Goal: Navigation & Orientation: Find specific page/section

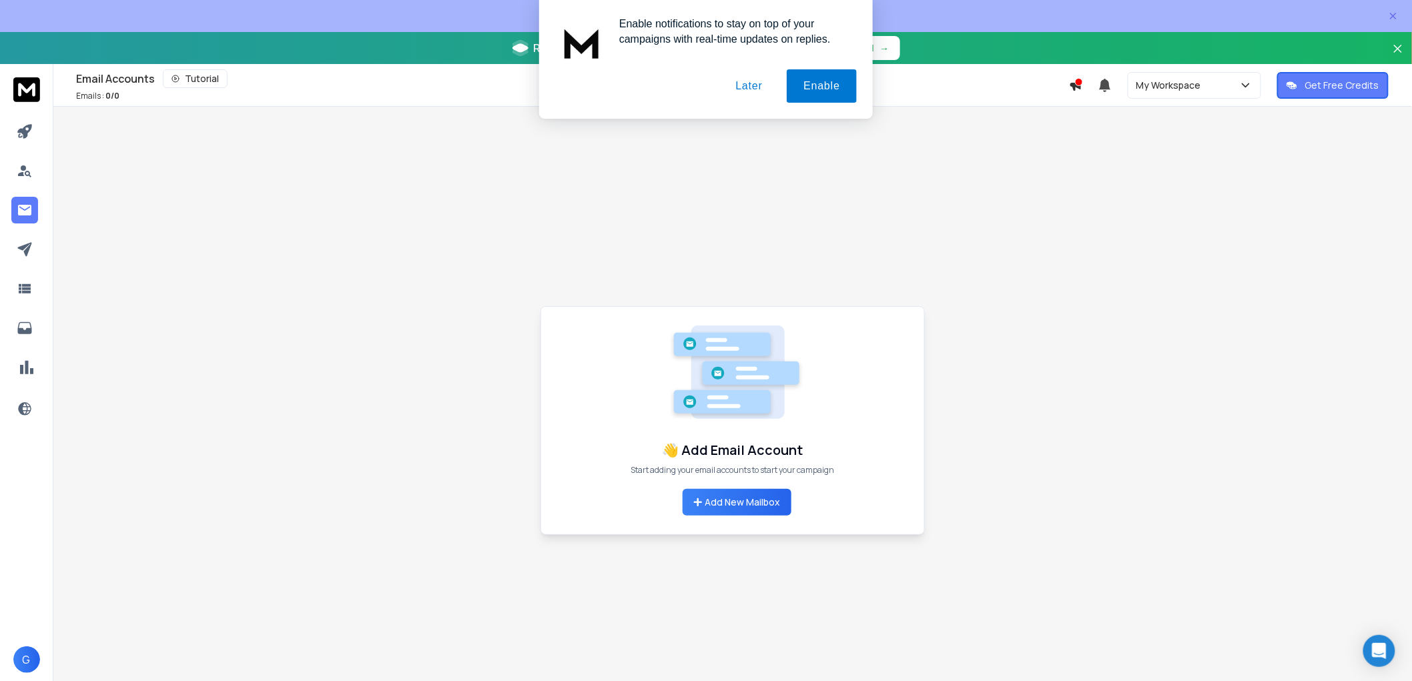
click at [741, 87] on button "Later" at bounding box center [749, 85] width 60 height 33
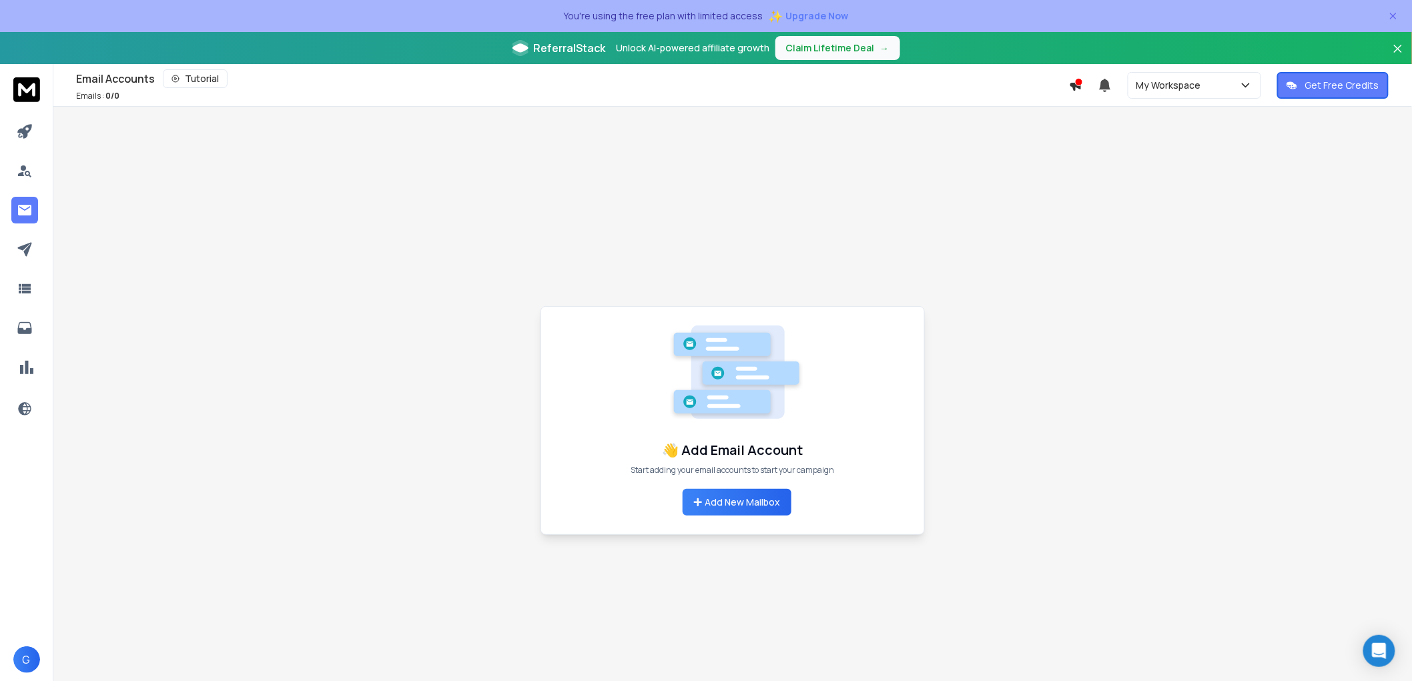
click at [848, 48] on button "Claim Lifetime Deal →" at bounding box center [837, 48] width 125 height 24
drag, startPoint x: 19, startPoint y: 412, endPoint x: 21, endPoint y: 399, distance: 13.0
click at [19, 412] on icon at bounding box center [24, 408] width 13 height 13
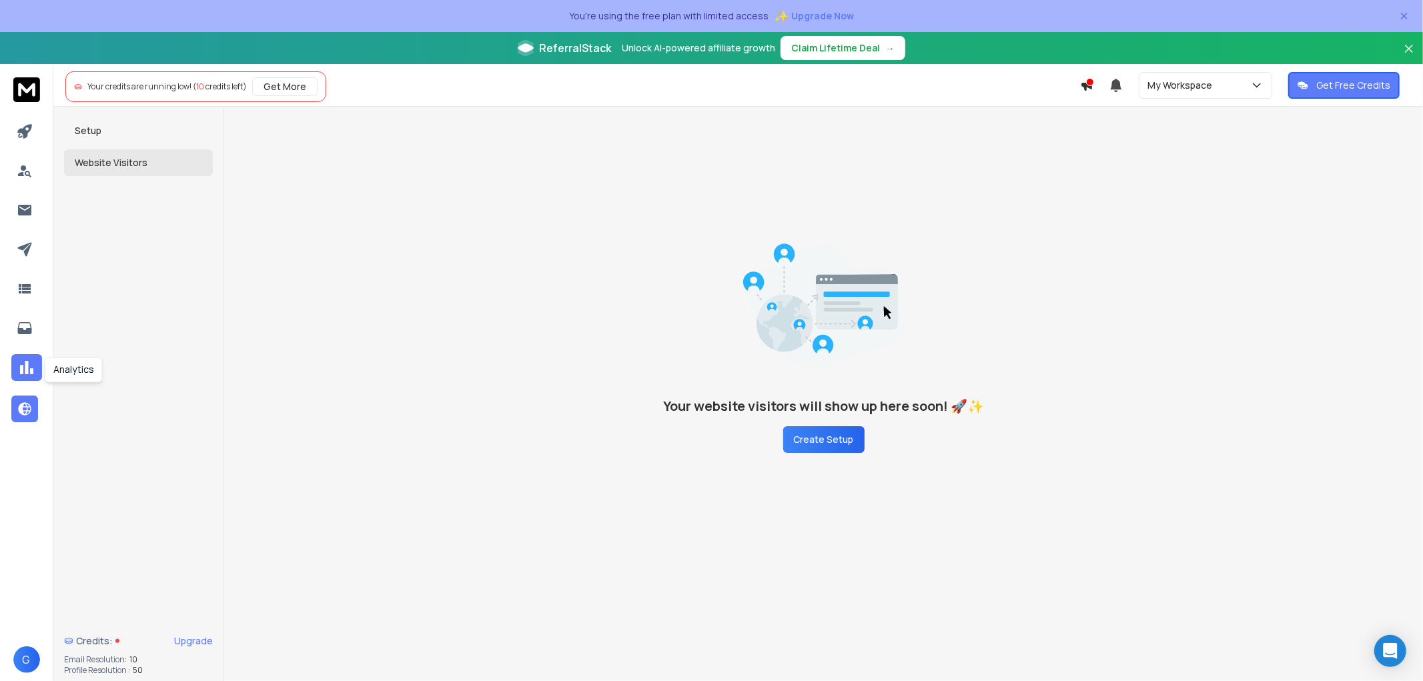
click at [22, 378] on icon at bounding box center [27, 368] width 20 height 20
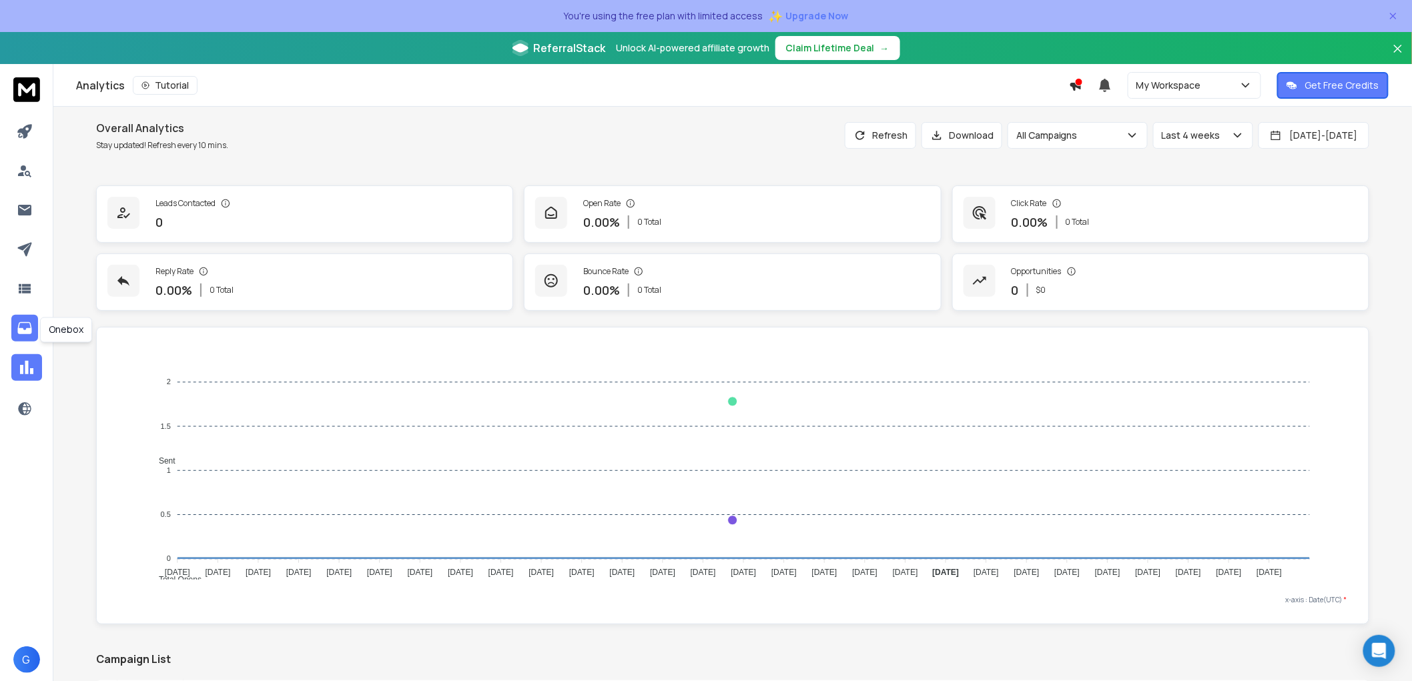
click at [25, 331] on icon at bounding box center [24, 328] width 14 height 12
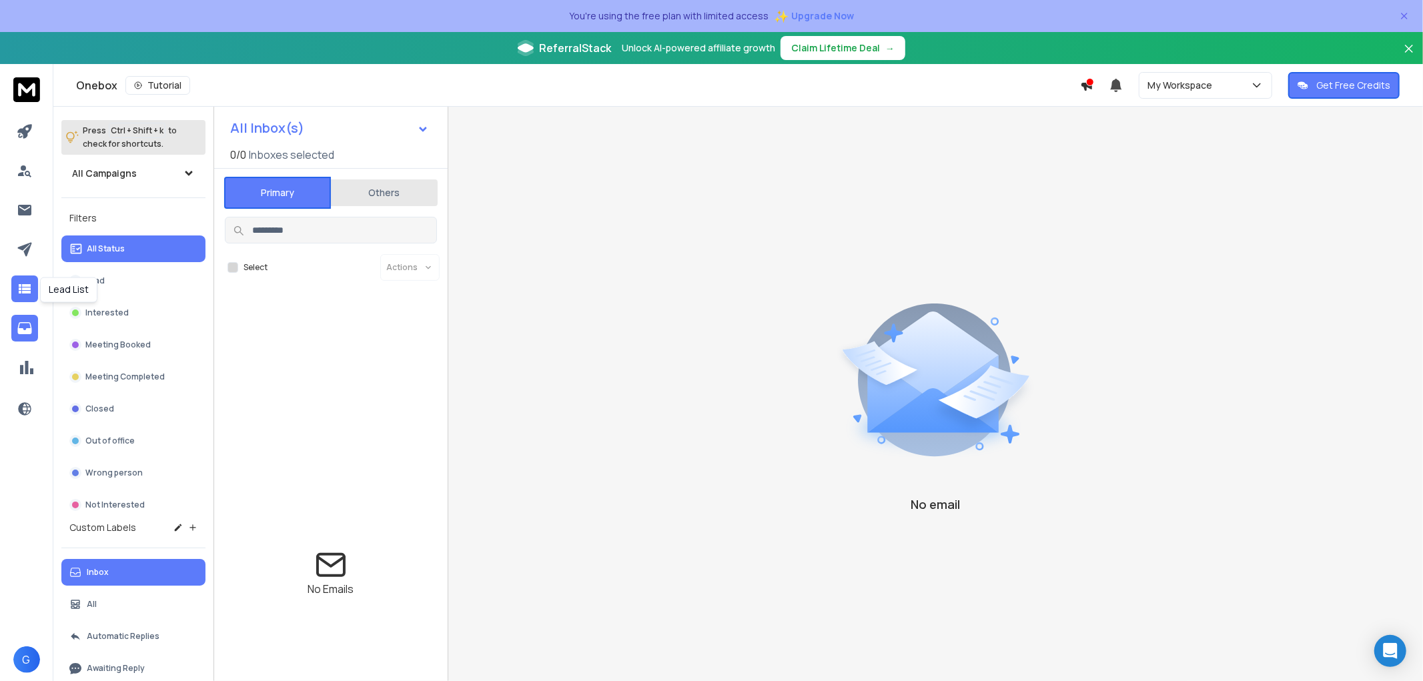
click at [23, 285] on icon at bounding box center [25, 289] width 16 height 16
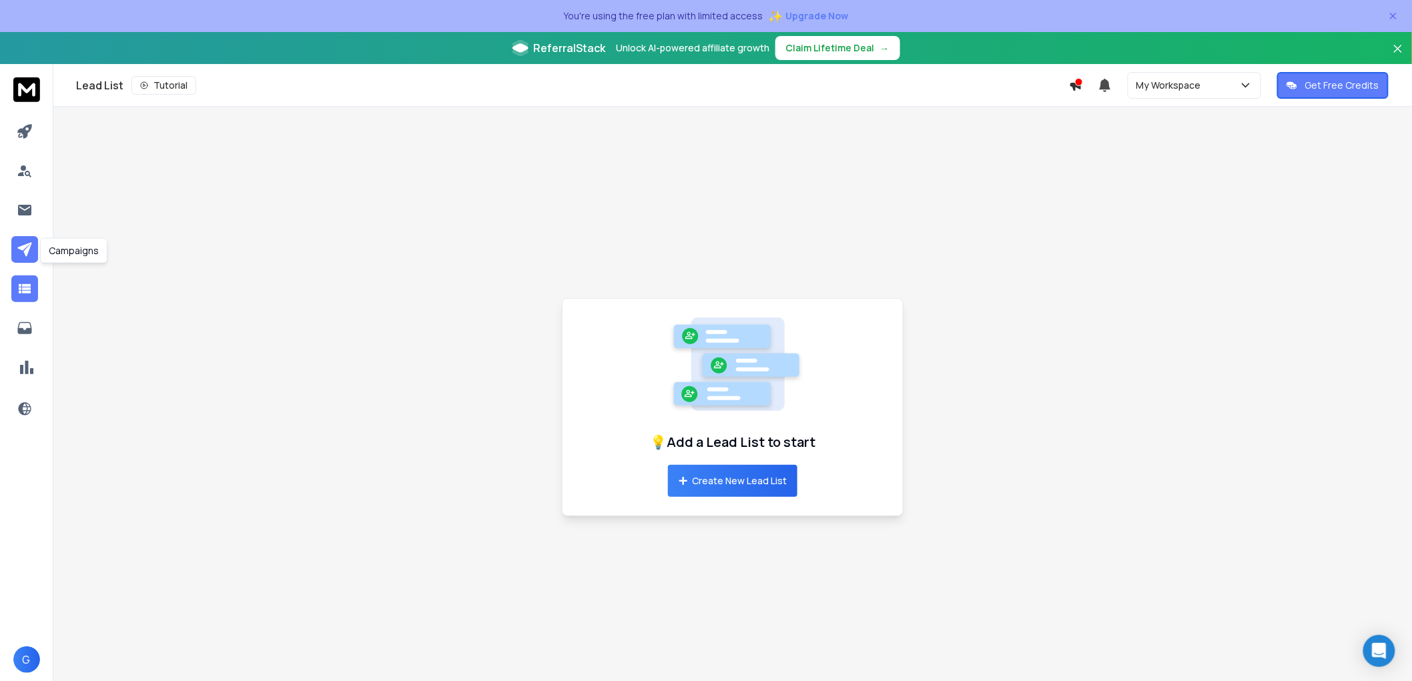
click at [29, 252] on icon at bounding box center [25, 250] width 16 height 16
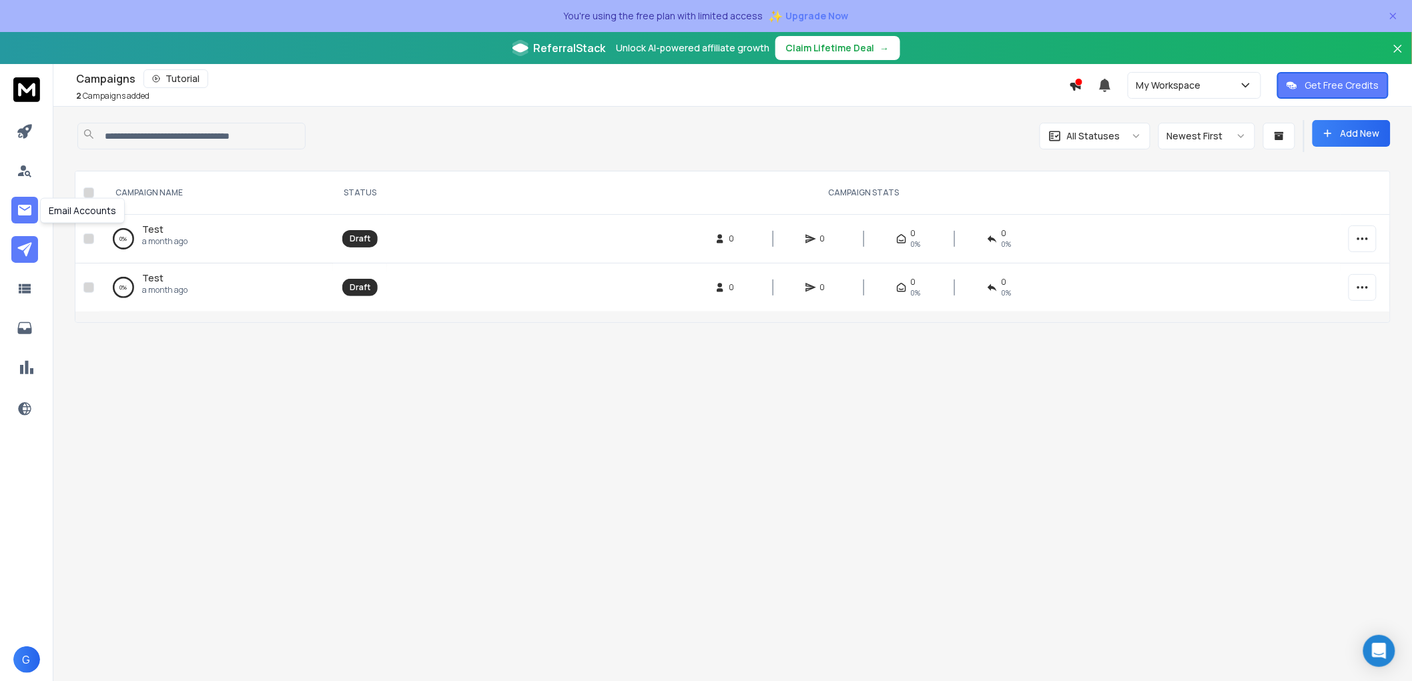
click at [23, 200] on link at bounding box center [24, 210] width 27 height 27
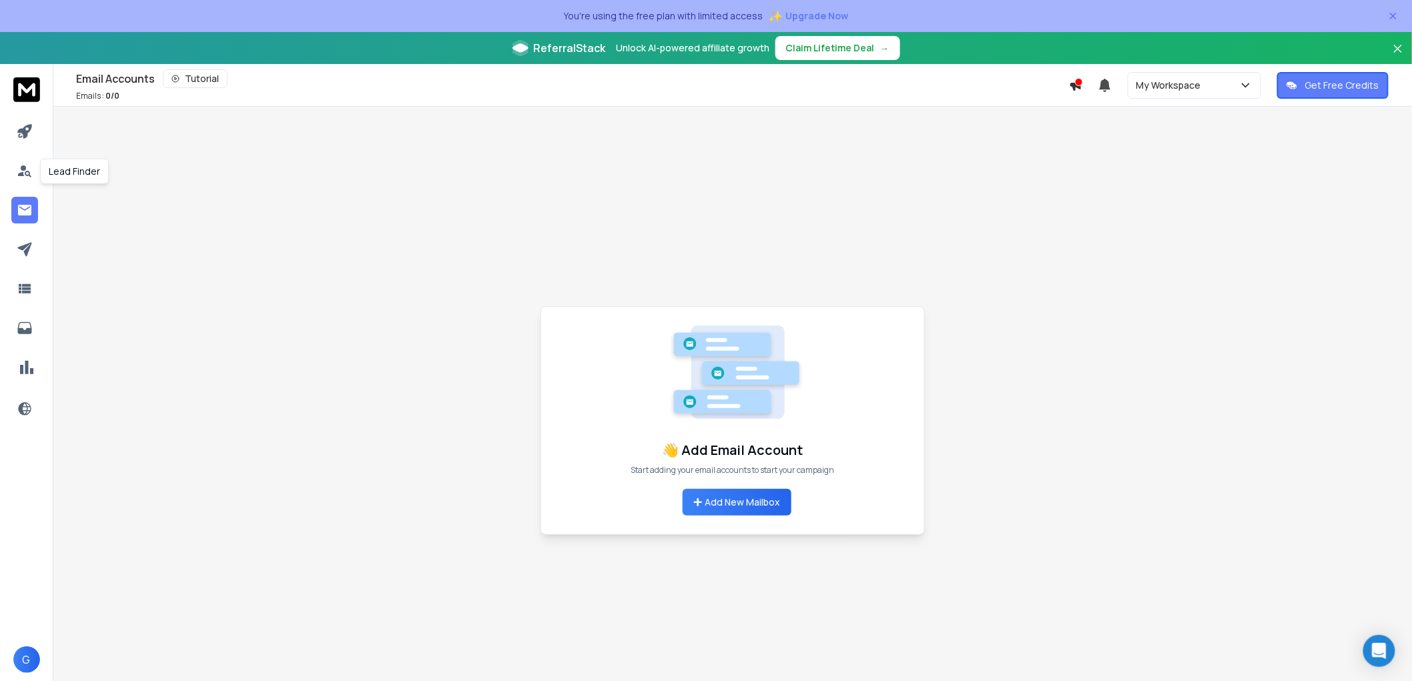
click at [31, 154] on div at bounding box center [26, 272] width 31 height 309
click at [31, 175] on icon at bounding box center [25, 171] width 16 height 16
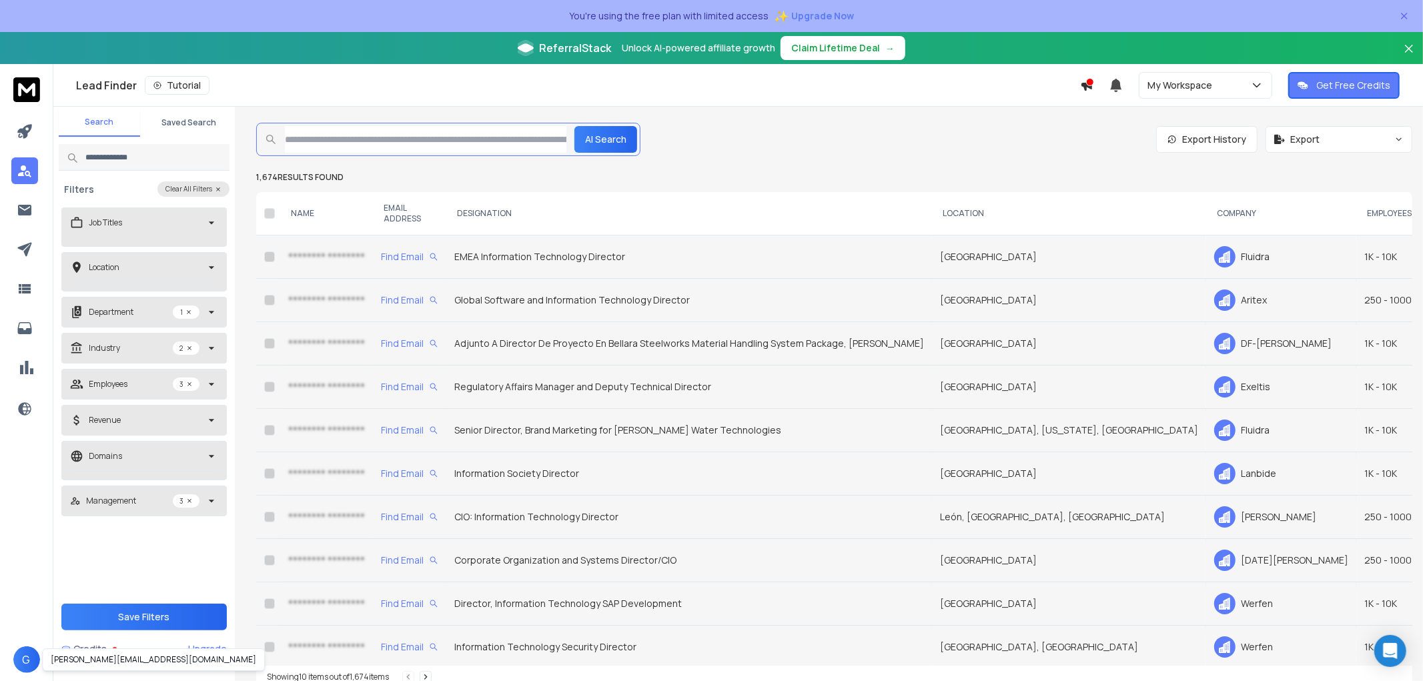
click at [23, 656] on span "G" at bounding box center [26, 660] width 27 height 27
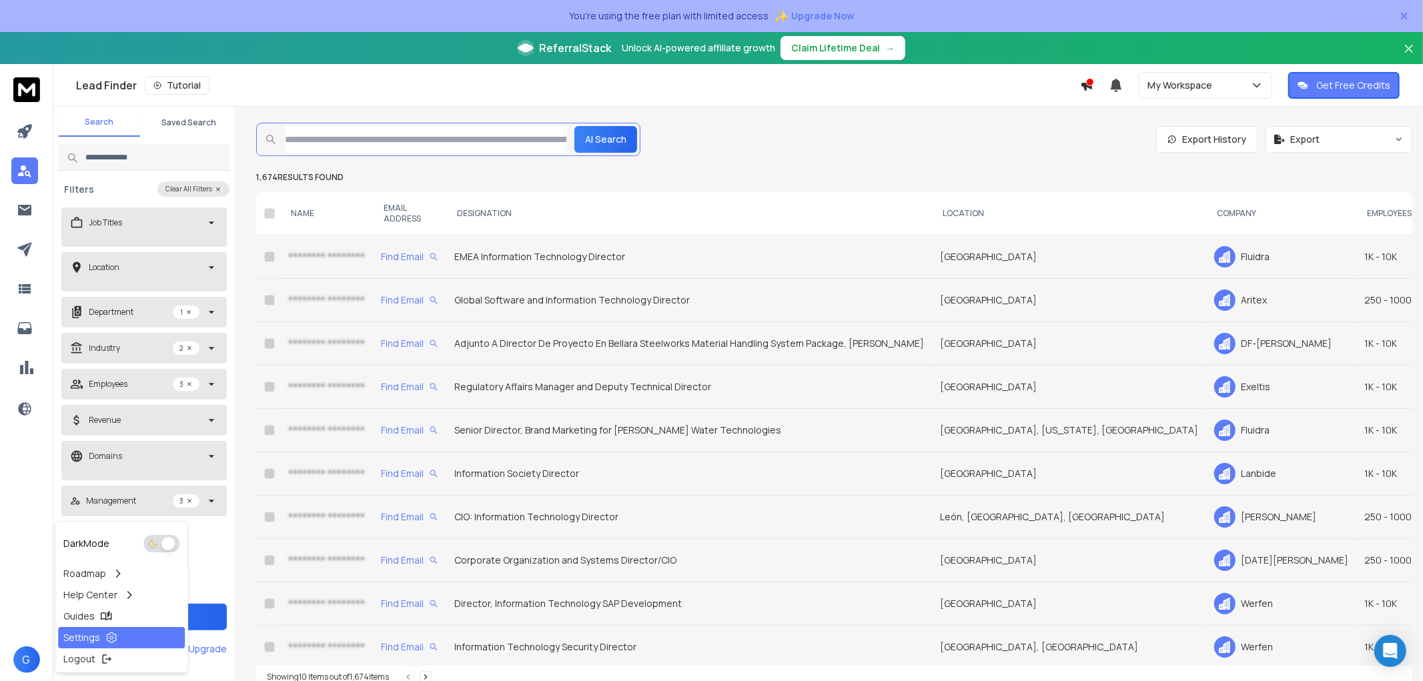
click at [107, 641] on icon at bounding box center [112, 638] width 10 height 10
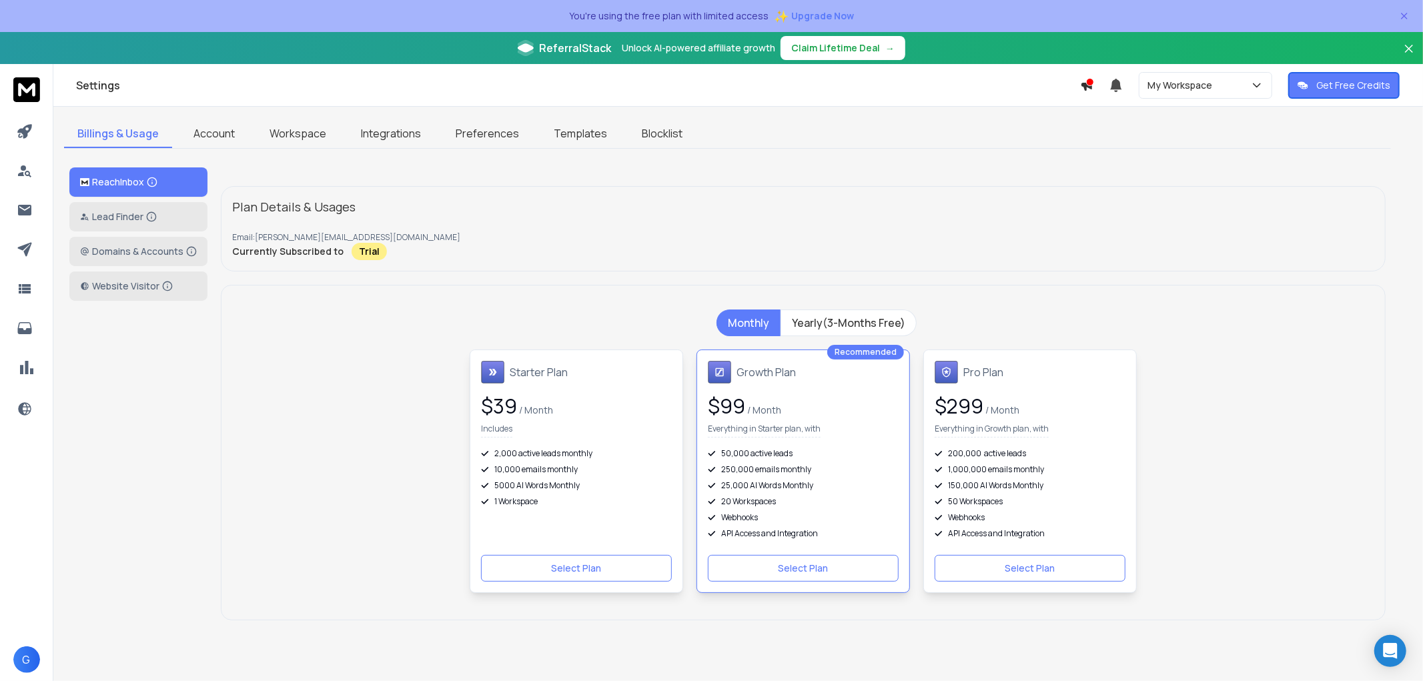
click at [146, 218] on icon "button" at bounding box center [151, 217] width 11 height 11
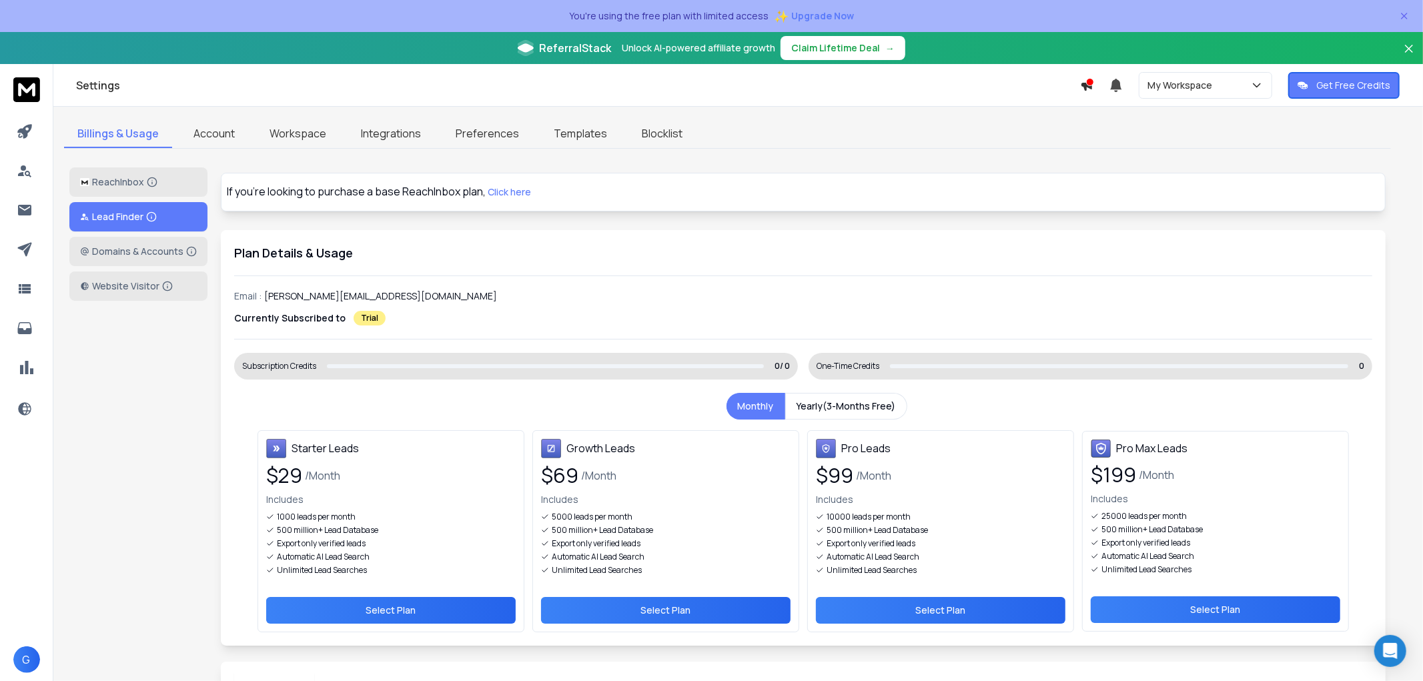
click at [111, 181] on button "ReachInbox" at bounding box center [138, 181] width 138 height 29
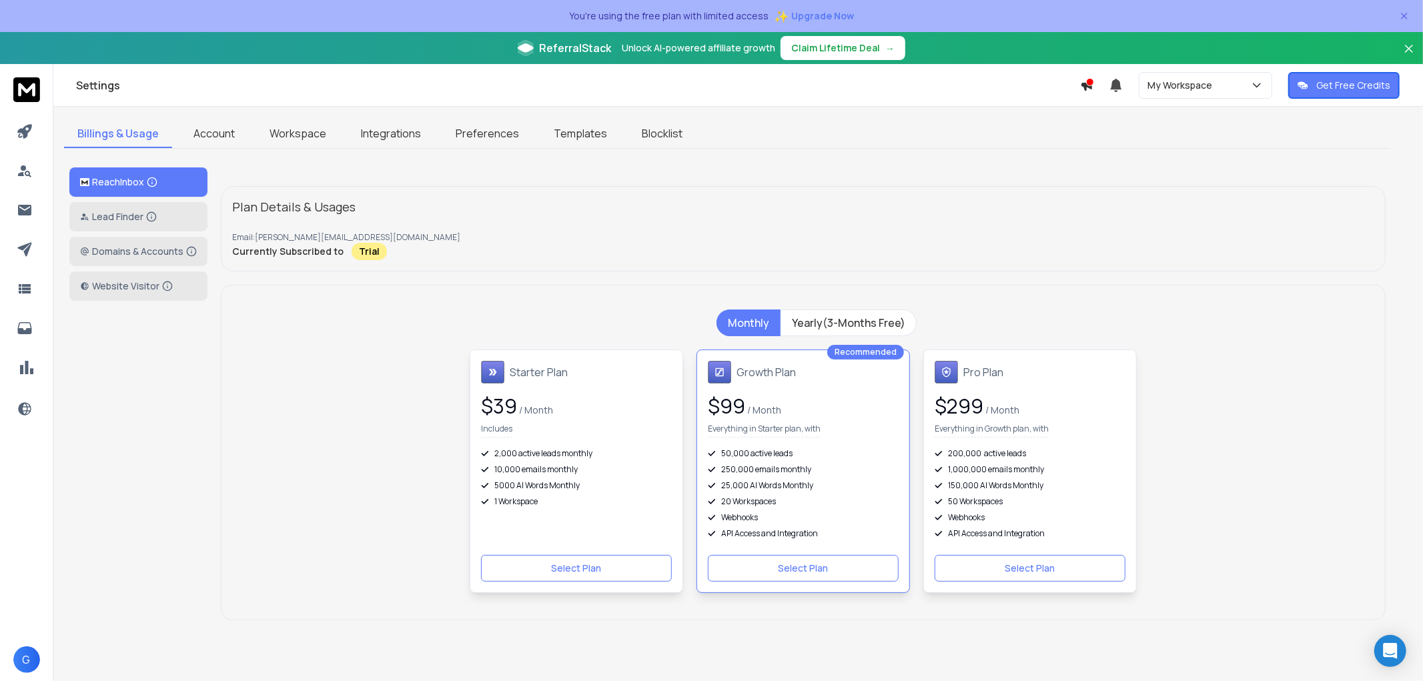
click at [102, 220] on button "Lead Finder" at bounding box center [138, 216] width 138 height 29
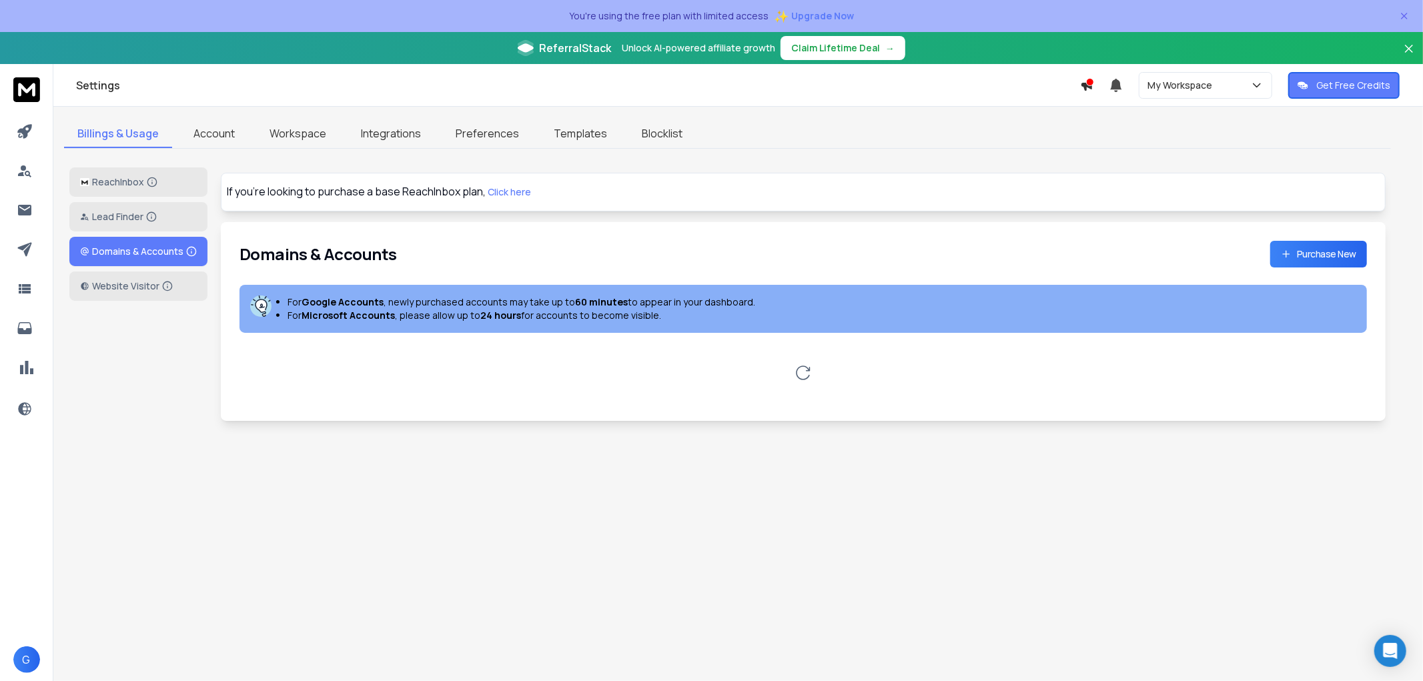
click at [110, 255] on button "Domains & Accounts" at bounding box center [138, 251] width 138 height 29
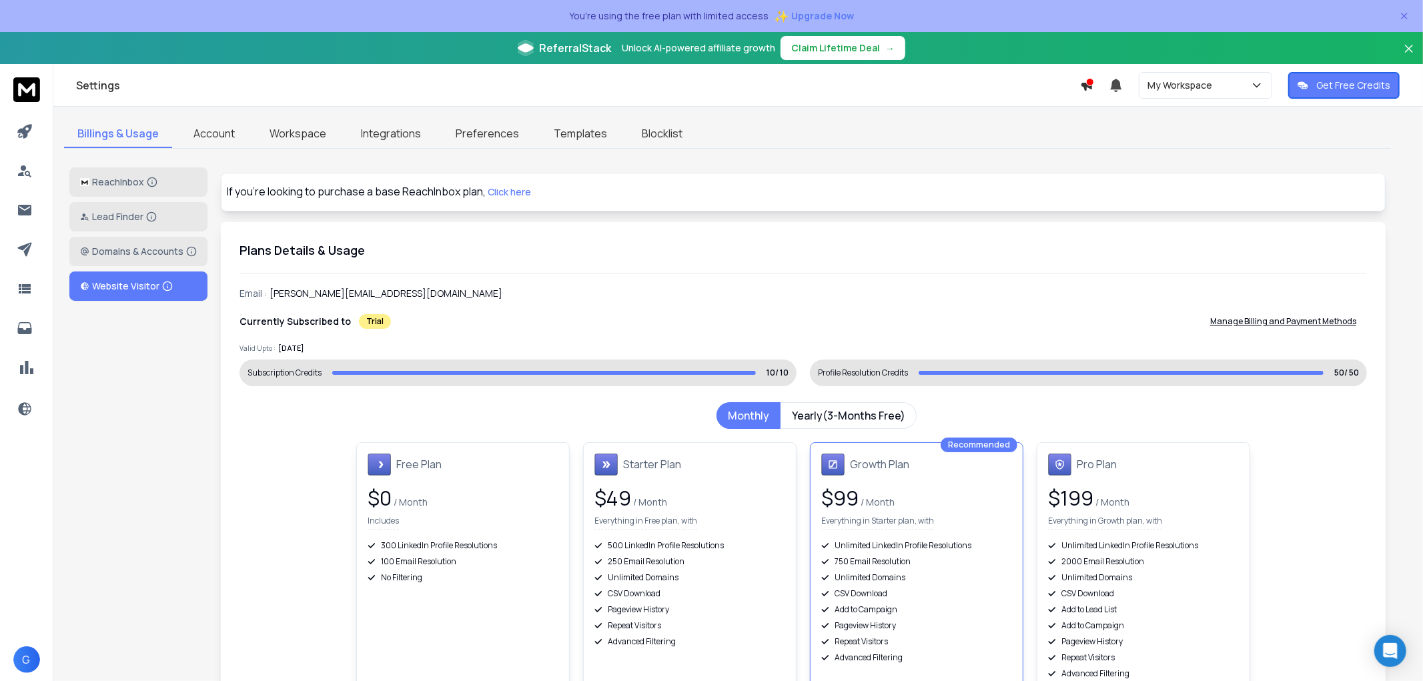
click at [109, 290] on button "Website Visitor" at bounding box center [138, 286] width 138 height 29
click at [222, 127] on link "Account" at bounding box center [214, 134] width 68 height 28
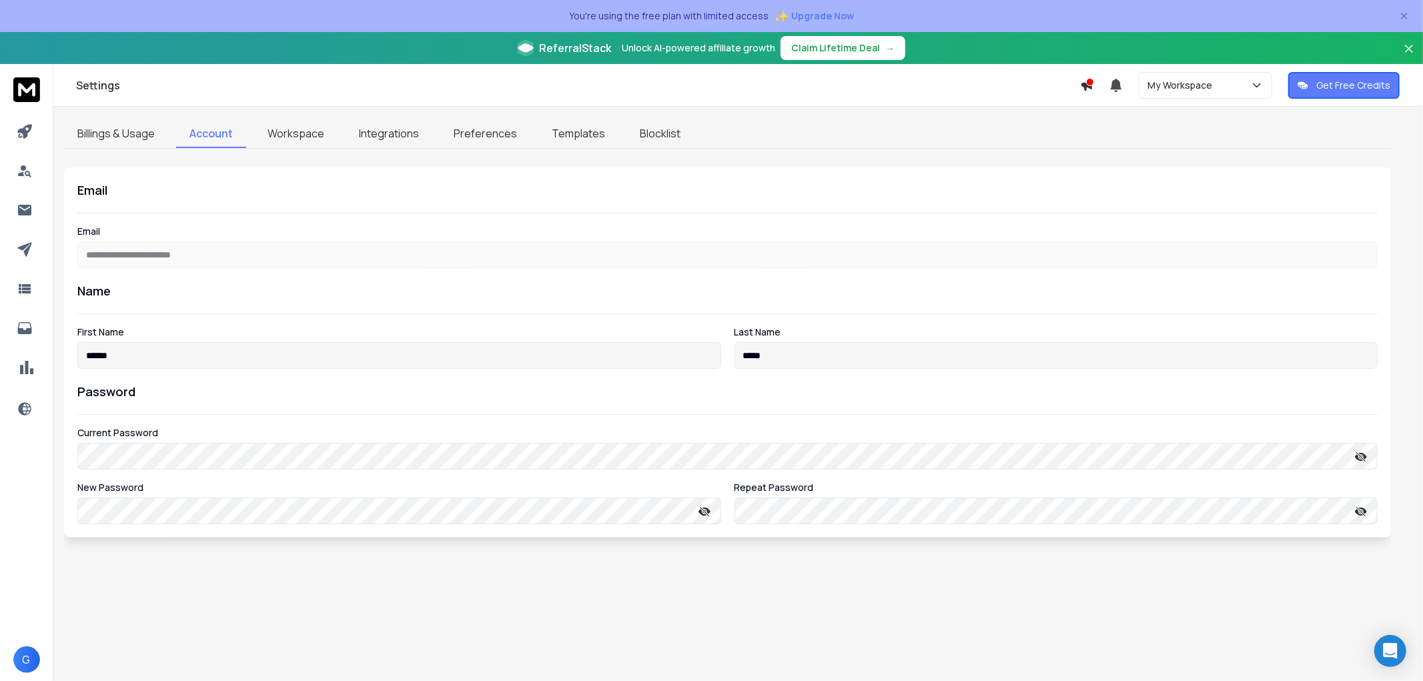
click at [279, 132] on link "Workspace" at bounding box center [295, 134] width 83 height 28
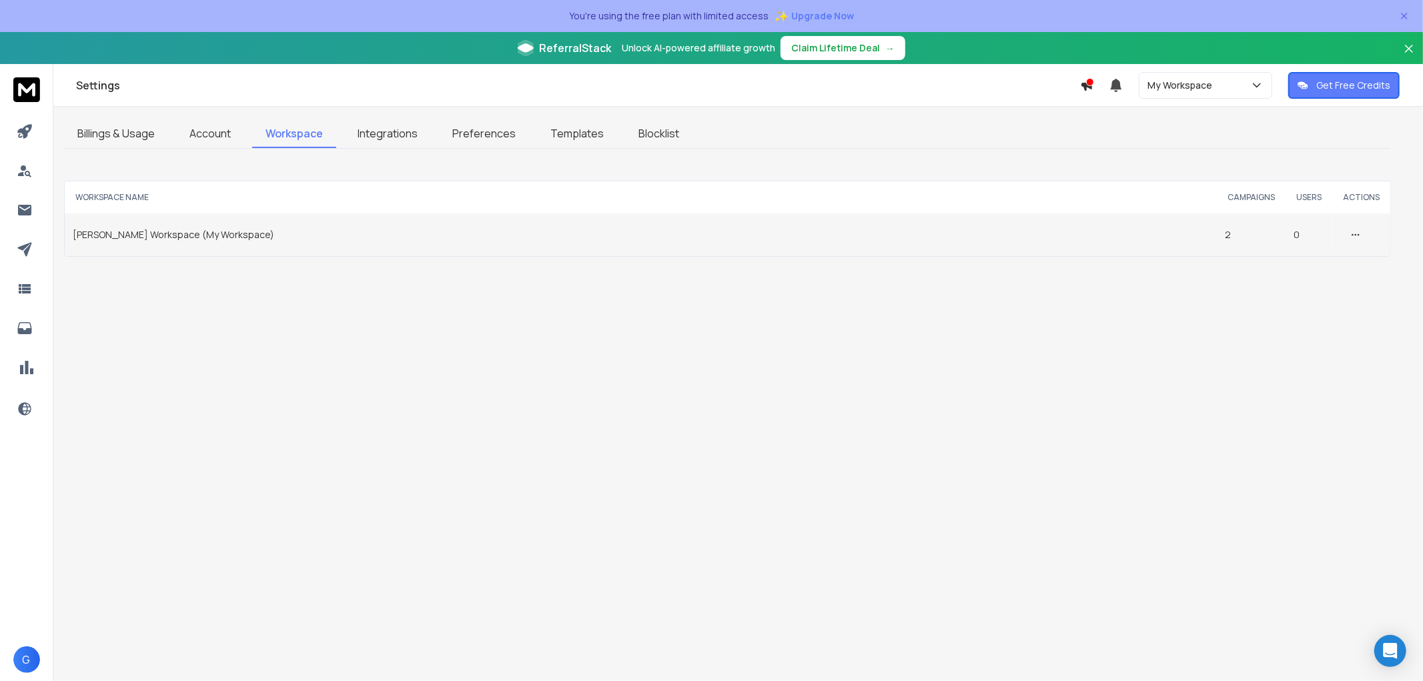
click at [398, 138] on link "Integrations" at bounding box center [387, 134] width 87 height 28
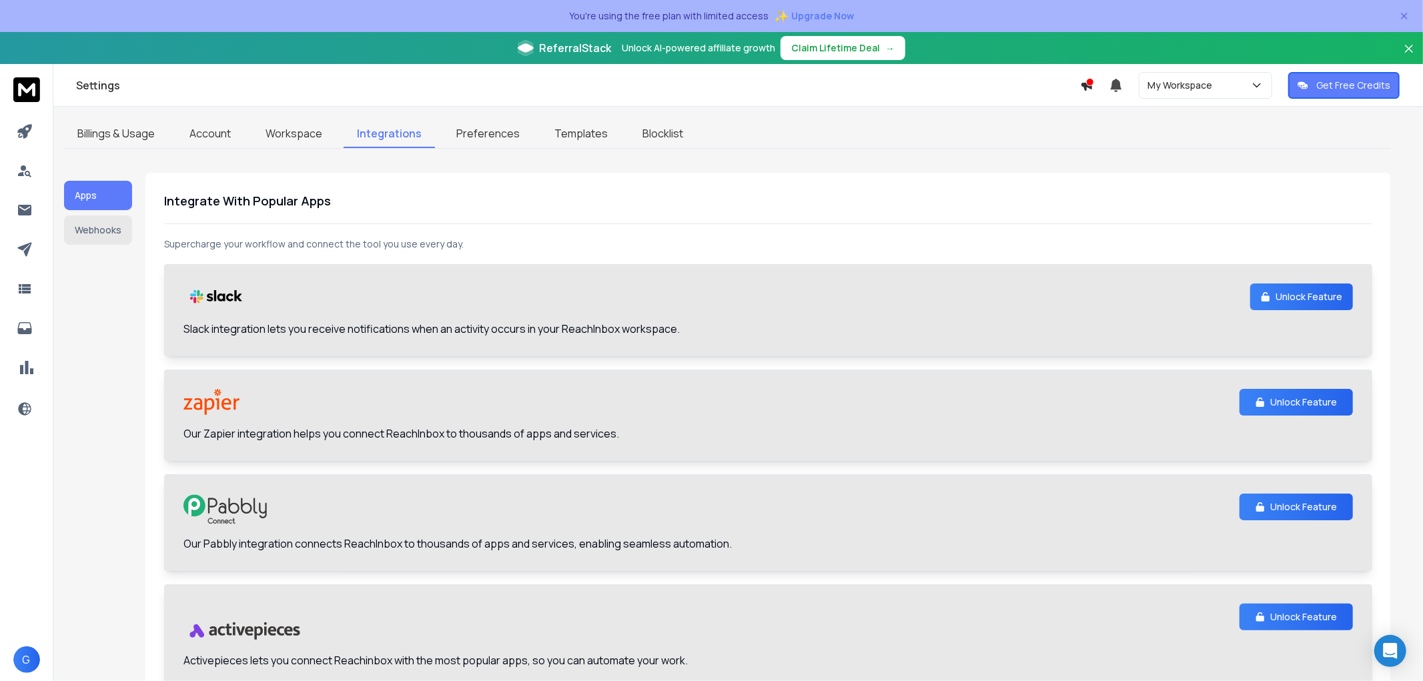
click at [115, 234] on button "Webhooks" at bounding box center [98, 230] width 68 height 29
click at [97, 201] on button "Apps" at bounding box center [98, 195] width 68 height 29
click at [474, 134] on link "Preferences" at bounding box center [488, 134] width 90 height 28
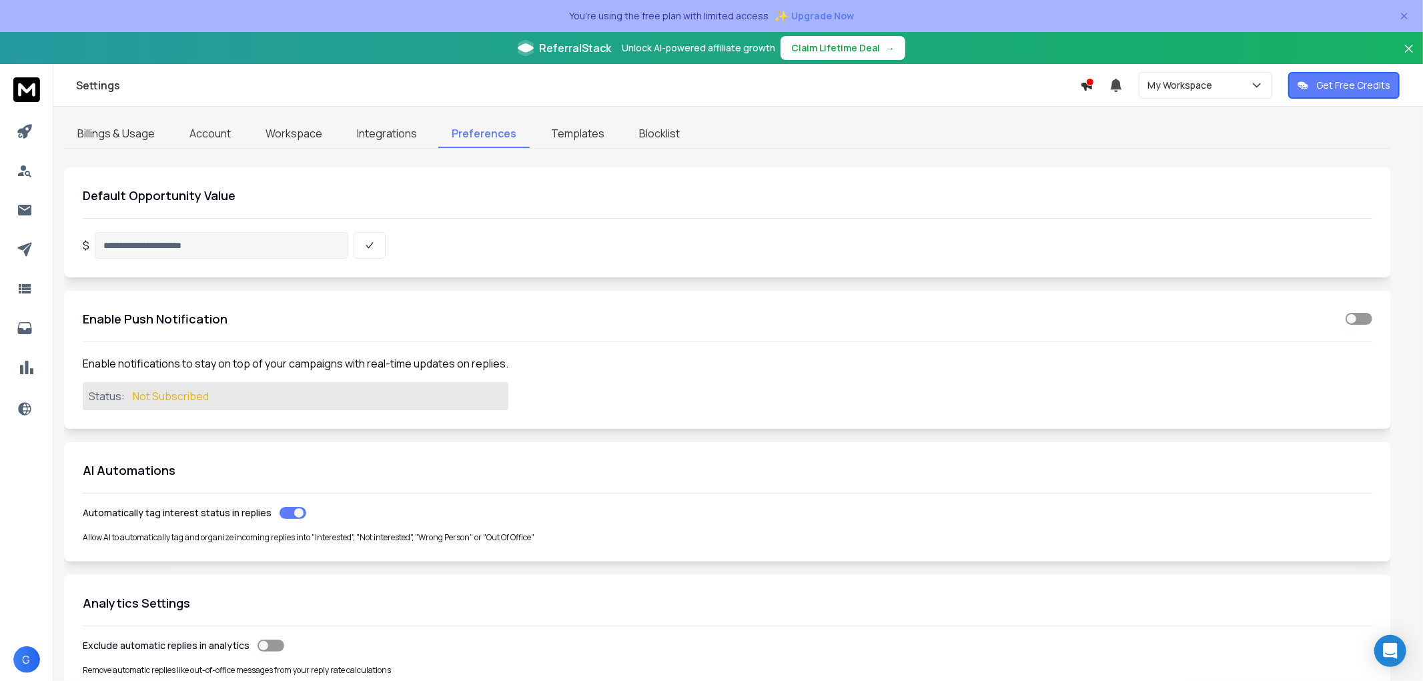
click at [562, 131] on link "Templates" at bounding box center [578, 134] width 80 height 28
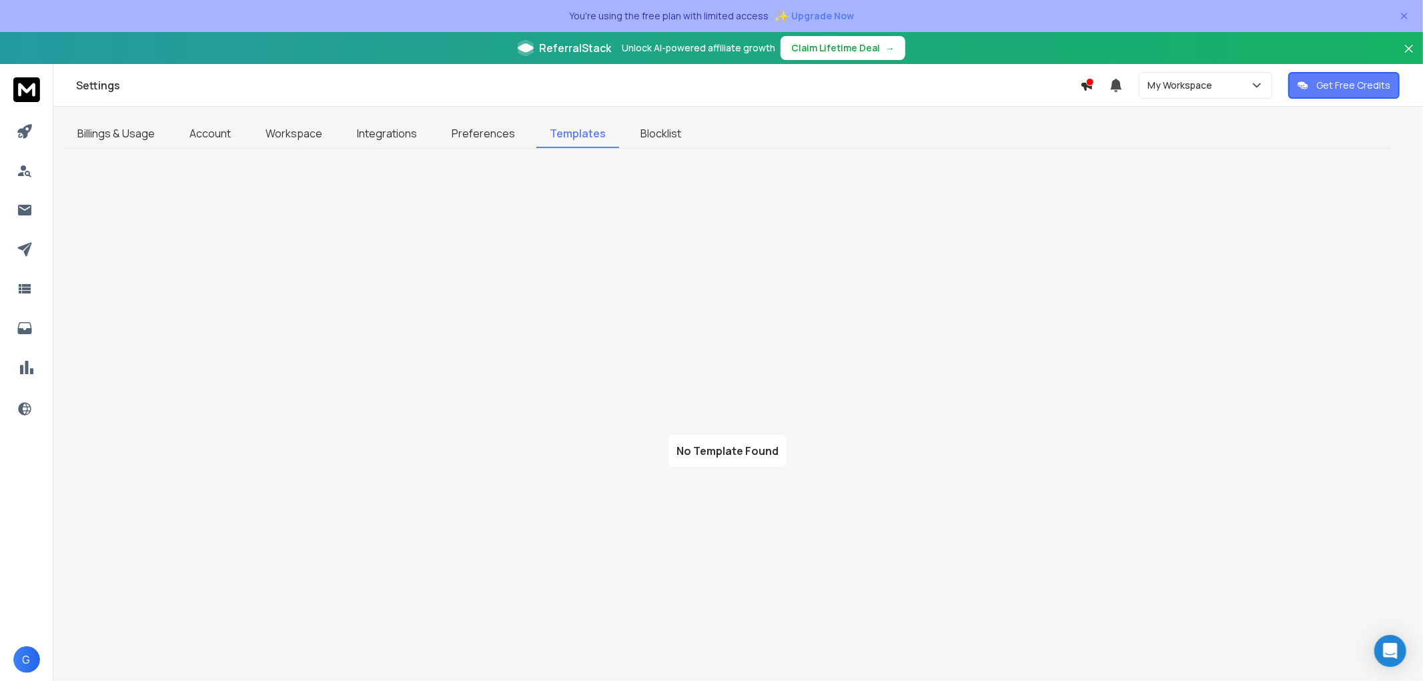
click at [659, 131] on link "Blocklist" at bounding box center [660, 134] width 67 height 28
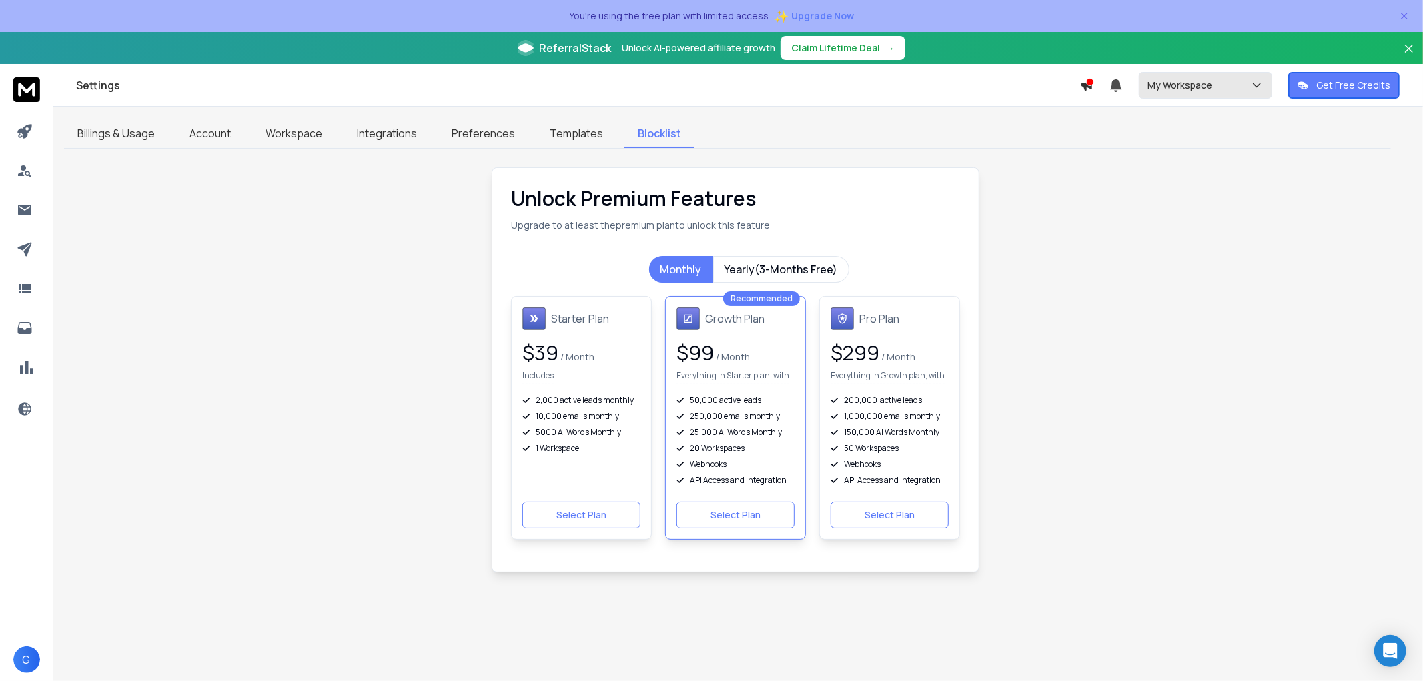
click at [1192, 91] on button "My Workspace" at bounding box center [1205, 85] width 133 height 27
click at [31, 89] on icon at bounding box center [26, 89] width 27 height 25
